Goal: Task Accomplishment & Management: Manage account settings

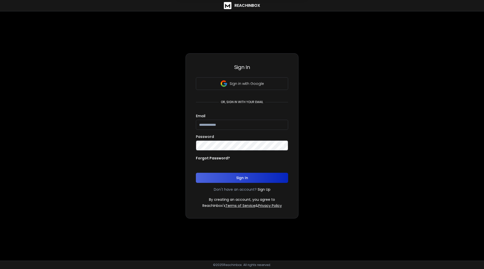
click at [211, 127] on input "email" at bounding box center [242, 125] width 92 height 10
paste input "**********"
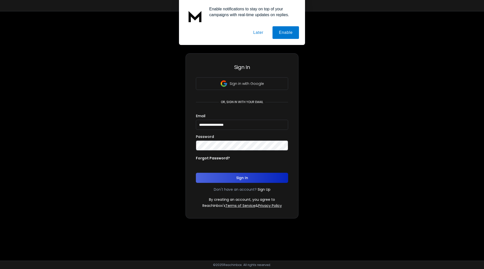
type input "**********"
click at [258, 31] on button "Later" at bounding box center [258, 32] width 23 height 13
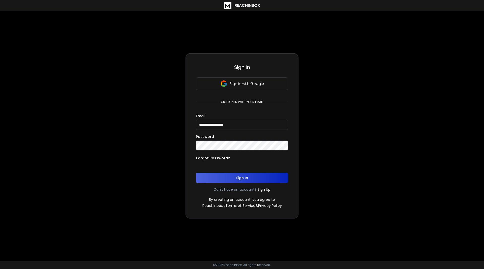
click at [227, 174] on button "Sign In" at bounding box center [242, 178] width 92 height 10
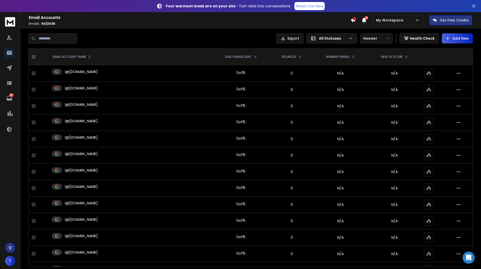
click at [452, 36] on button "Add New" at bounding box center [457, 38] width 31 height 10
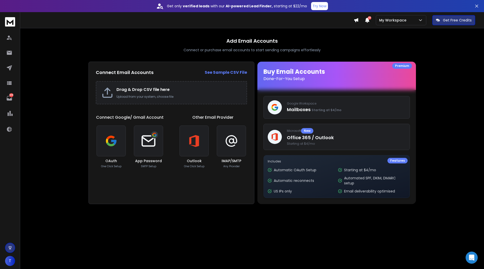
click at [114, 144] on icon at bounding box center [111, 144] width 8 height 4
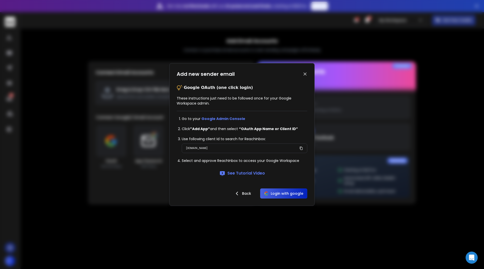
click at [279, 196] on button "Login with google" at bounding box center [283, 193] width 47 height 10
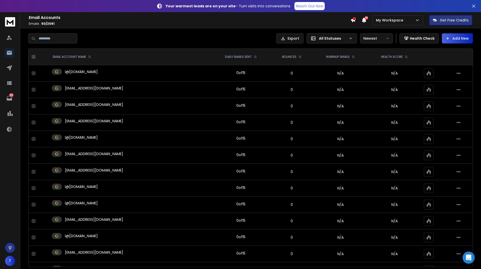
click at [450, 38] on button "Add New" at bounding box center [457, 38] width 31 height 10
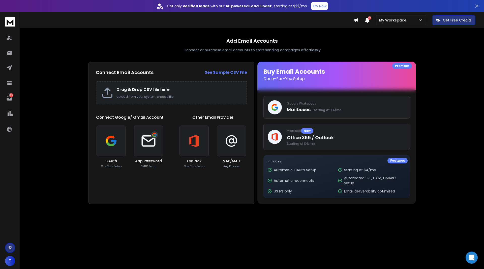
click at [114, 145] on icon at bounding box center [111, 144] width 8 height 4
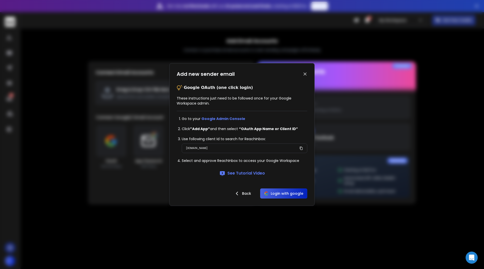
click at [284, 195] on button "Login with google" at bounding box center [283, 193] width 47 height 10
click at [280, 192] on button "Login with google" at bounding box center [283, 193] width 47 height 10
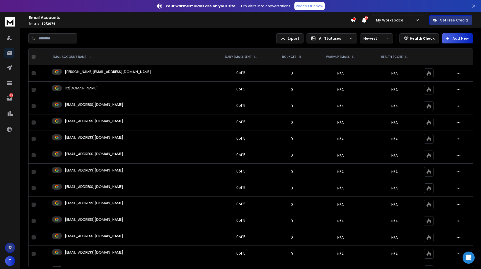
click at [451, 36] on button "Add New" at bounding box center [457, 38] width 31 height 10
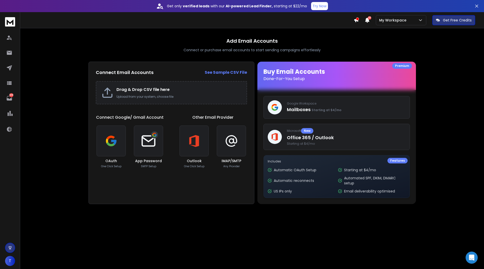
click at [107, 137] on icon at bounding box center [111, 140] width 13 height 15
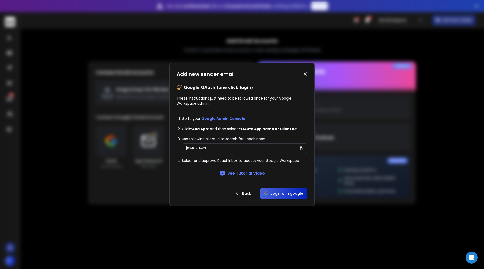
click at [282, 193] on button "Login with google" at bounding box center [283, 193] width 47 height 10
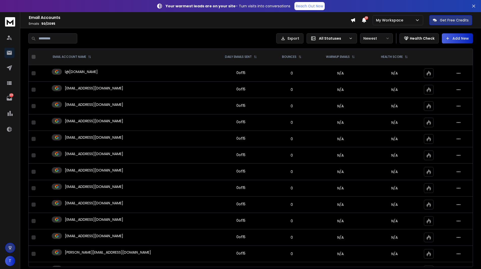
click at [457, 32] on div "Export All Statuses Newest Health Check Add New EMAIL ACCOUNT NAME DAILY EMAILS…" at bounding box center [250, 149] width 460 height 243
click at [453, 38] on button "Add New" at bounding box center [457, 38] width 31 height 10
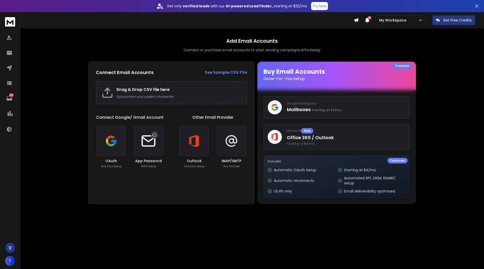
click at [115, 142] on icon at bounding box center [113, 142] width 5 height 5
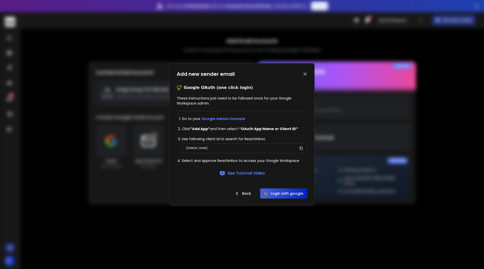
click at [277, 195] on button "Login with google" at bounding box center [283, 193] width 47 height 10
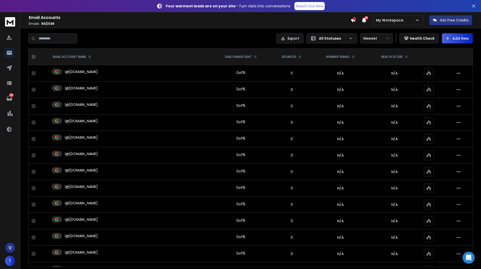
click at [454, 38] on button "Add New" at bounding box center [457, 38] width 31 height 10
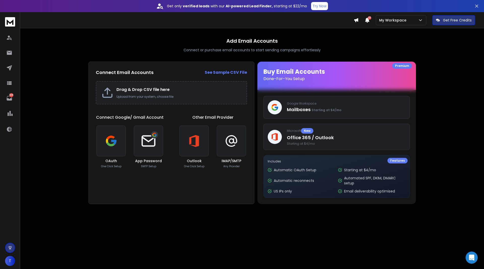
click at [111, 142] on icon at bounding box center [111, 140] width 13 height 15
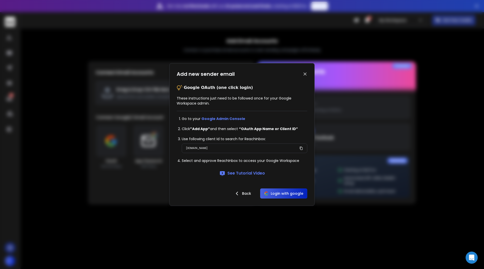
click at [275, 192] on button "Login with google" at bounding box center [283, 193] width 47 height 10
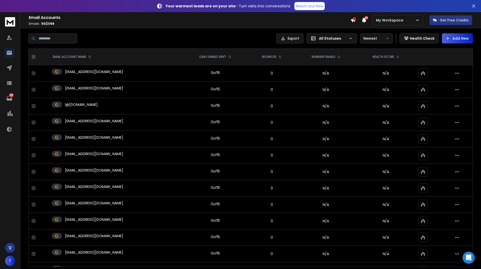
click at [449, 34] on button "Add New" at bounding box center [457, 38] width 31 height 10
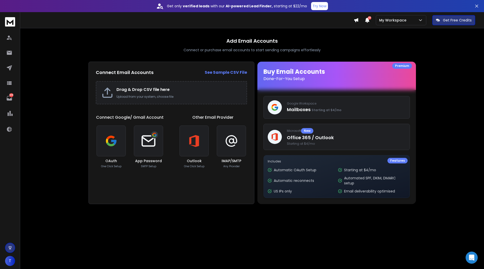
click at [109, 142] on icon at bounding box center [111, 144] width 8 height 4
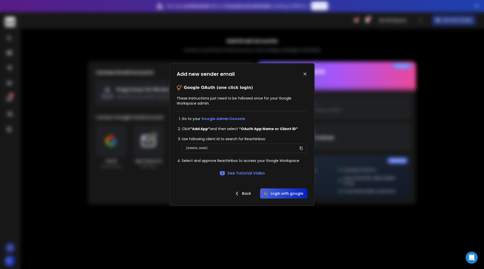
click at [289, 194] on button "Login with google" at bounding box center [283, 193] width 47 height 10
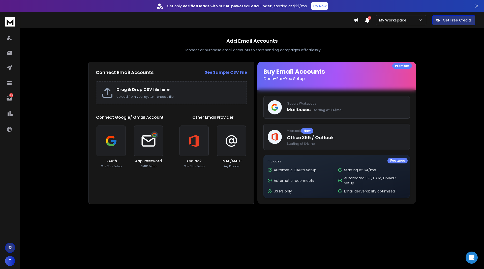
click at [115, 148] on div at bounding box center [111, 140] width 29 height 31
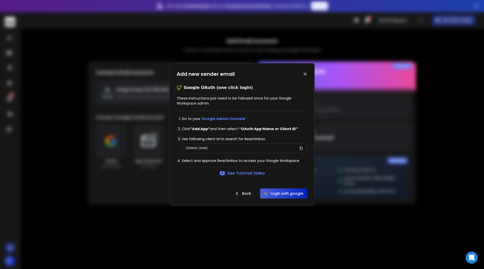
click at [274, 193] on button "Login with google" at bounding box center [283, 193] width 47 height 10
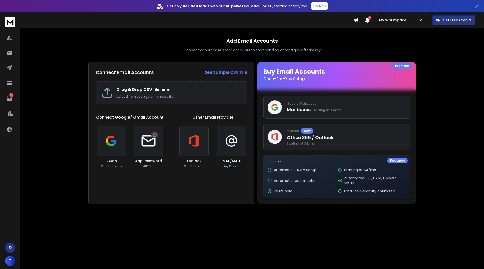
click at [118, 140] on icon at bounding box center [111, 140] width 13 height 15
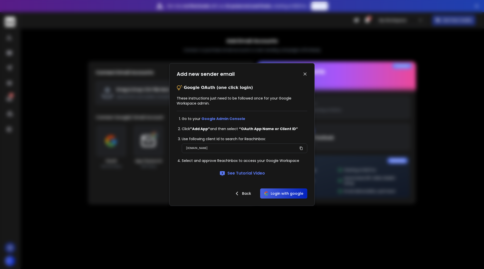
click at [279, 194] on button "Login with google" at bounding box center [283, 193] width 47 height 10
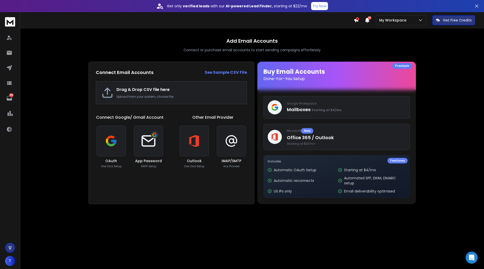
click at [109, 145] on icon at bounding box center [111, 144] width 8 height 4
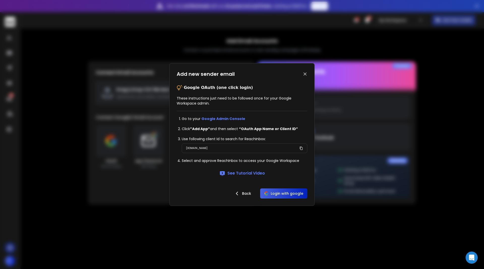
click at [279, 193] on button "Login with google" at bounding box center [283, 193] width 47 height 10
